Goal: Task Accomplishment & Management: Use online tool/utility

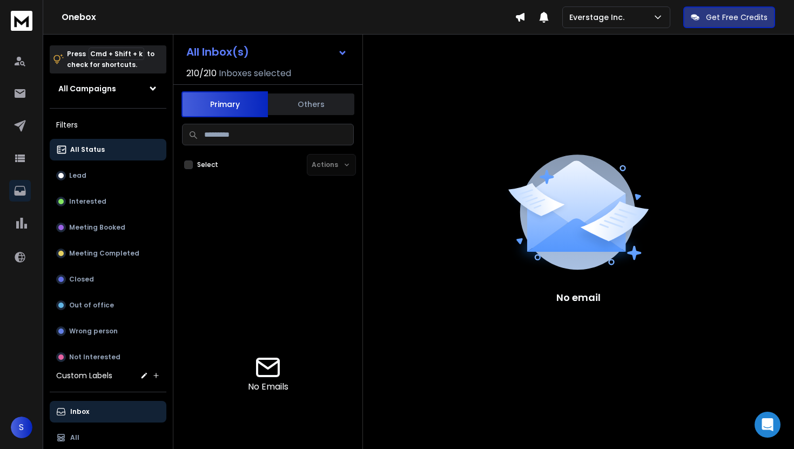
scroll to position [146, 0]
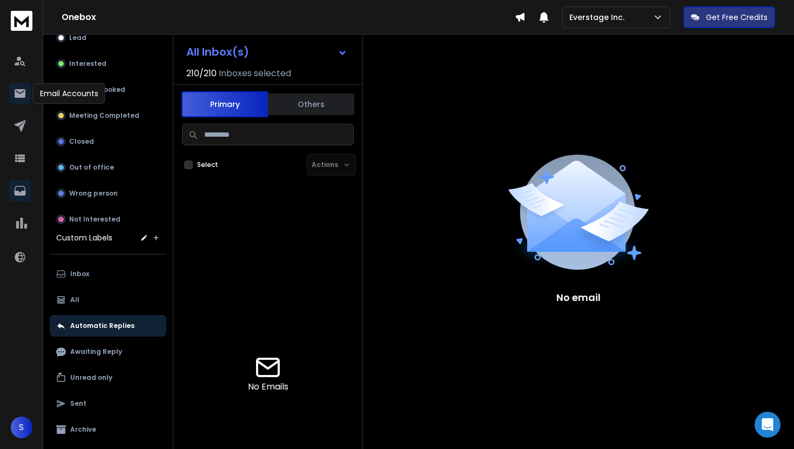
click at [23, 89] on icon at bounding box center [20, 93] width 11 height 9
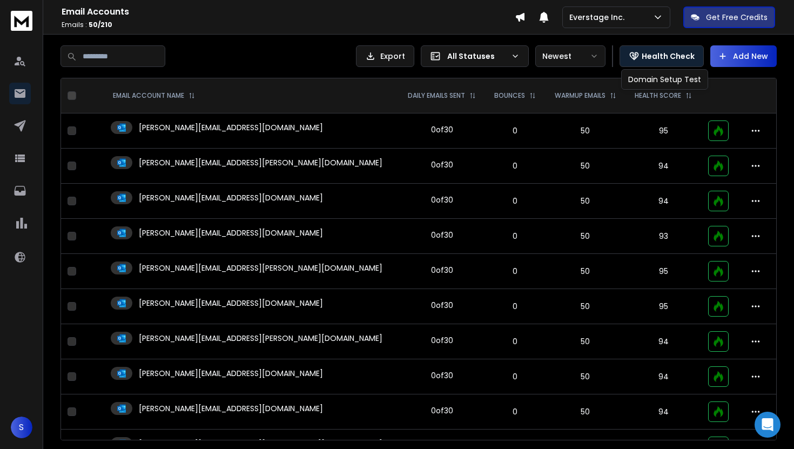
click at [652, 61] on p "Health Check" at bounding box center [668, 56] width 53 height 11
click at [660, 97] on p "HEALTH SCORE" at bounding box center [658, 95] width 46 height 9
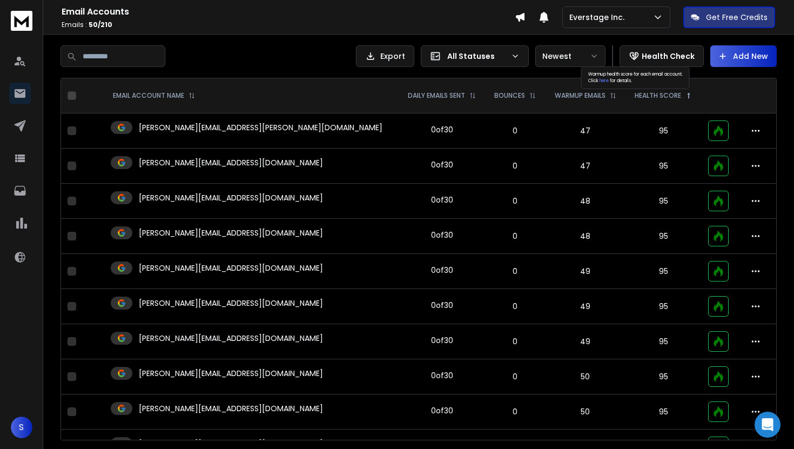
click at [660, 97] on p "HEALTH SCORE" at bounding box center [658, 95] width 46 height 9
